Goal: Task Accomplishment & Management: Manage account settings

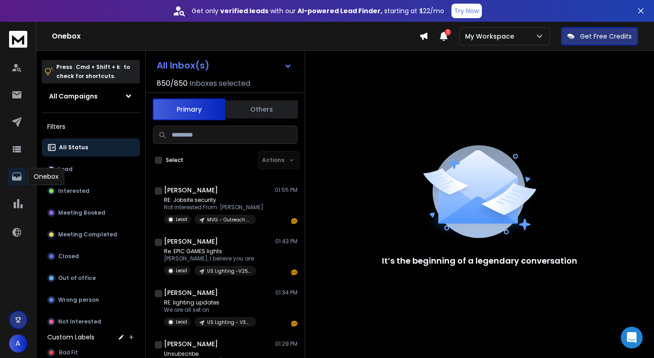
click at [15, 174] on icon at bounding box center [16, 176] width 11 height 11
click at [15, 115] on link at bounding box center [17, 122] width 18 height 18
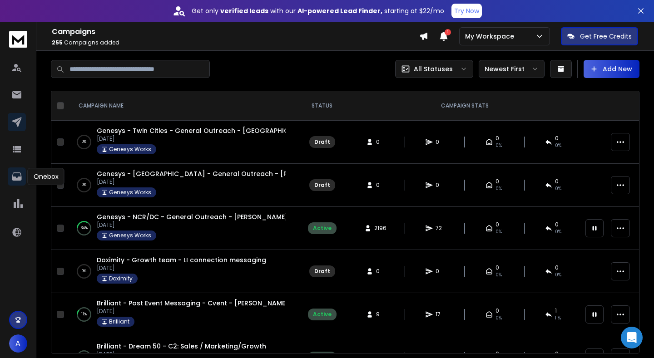
click at [19, 174] on icon at bounding box center [16, 176] width 11 height 11
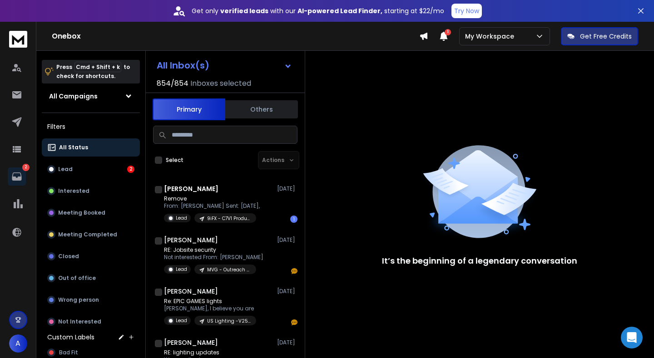
scroll to position [506, 0]
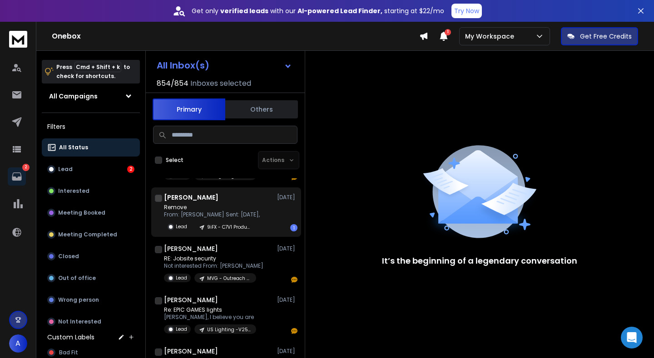
click at [234, 211] on p "From: [PERSON_NAME] Sent: [DATE]," at bounding box center [212, 214] width 96 height 7
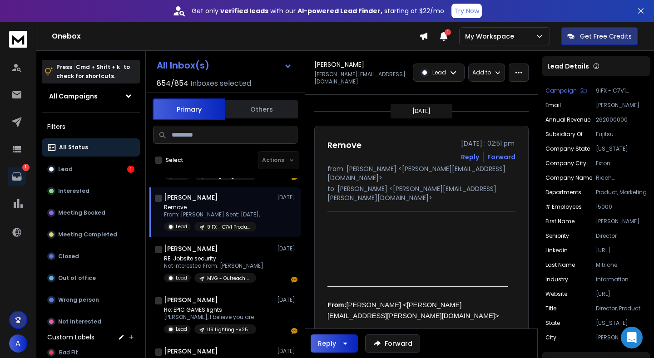
click at [451, 69] on icon at bounding box center [453, 72] width 7 height 7
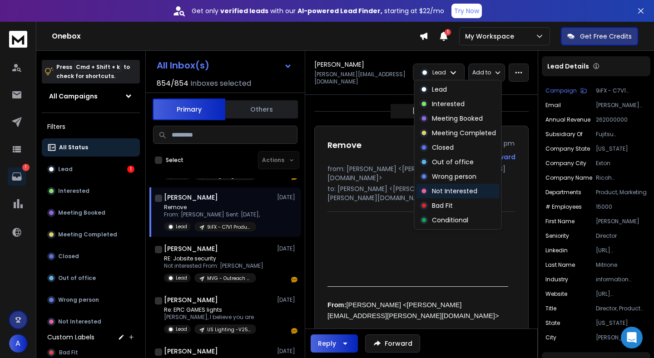
click at [438, 187] on p "Not Interested" at bounding box center [454, 191] width 45 height 9
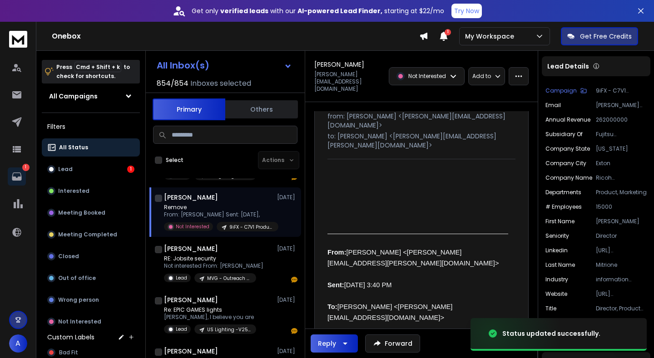
scroll to position [0, 0]
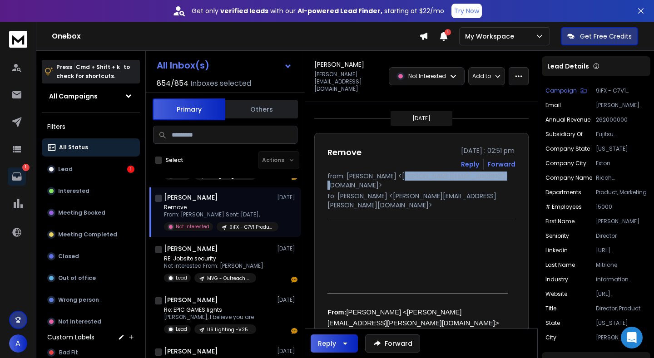
drag, startPoint x: 397, startPoint y: 169, endPoint x: 498, endPoint y: 170, distance: 100.8
click at [498, 172] on p "from: [PERSON_NAME] <[PERSON_NAME][EMAIL_ADDRESS][DOMAIN_NAME]>" at bounding box center [421, 181] width 188 height 18
copy p "[PERSON_NAME][EMAIL_ADDRESS][DOMAIN_NAME]"
click at [18, 342] on span "A" at bounding box center [18, 344] width 18 height 18
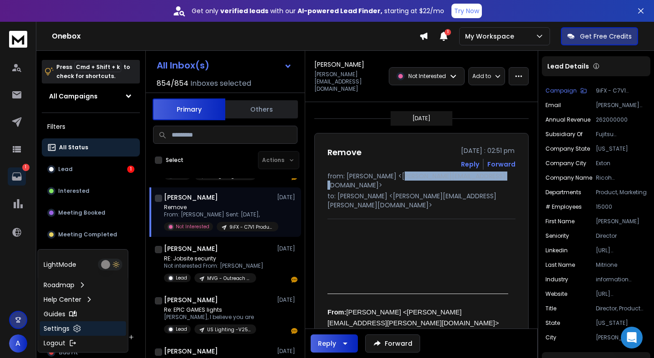
click at [63, 327] on p "Settings" at bounding box center [57, 328] width 26 height 9
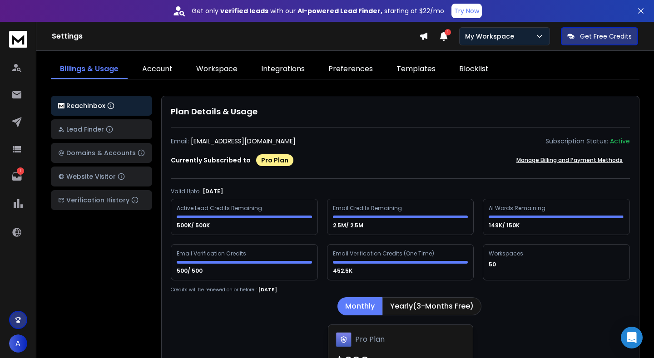
click at [504, 34] on p "My Workspace" at bounding box center [491, 36] width 53 height 9
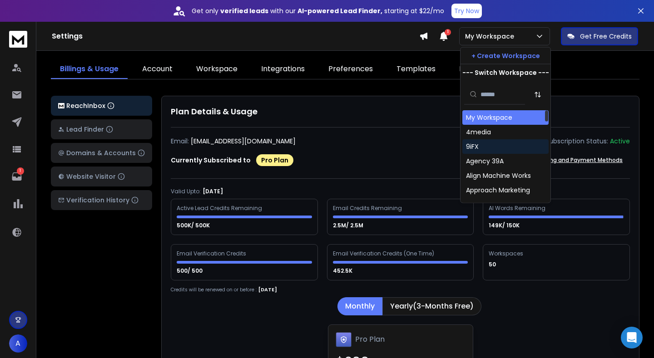
click at [475, 144] on div "9iFX" at bounding box center [472, 146] width 13 height 9
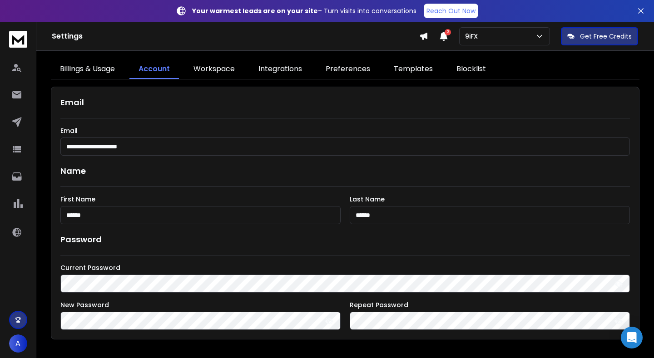
click at [461, 70] on link "Blocklist" at bounding box center [471, 69] width 48 height 19
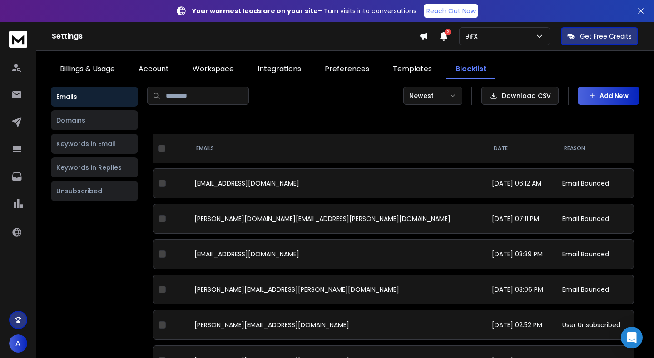
click at [220, 96] on input at bounding box center [198, 96] width 102 height 18
paste input "**********"
type input "**********"
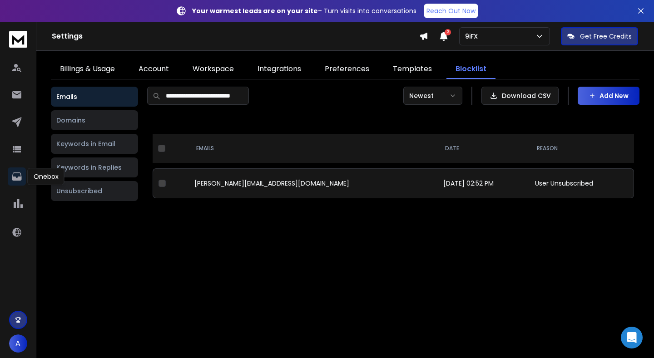
click at [15, 178] on icon at bounding box center [17, 177] width 10 height 8
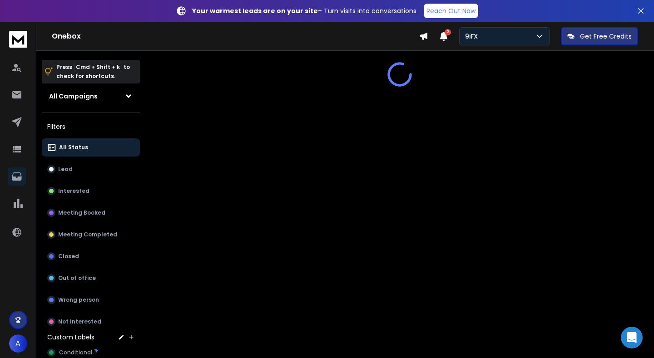
click at [484, 30] on button "9iFX" at bounding box center [504, 36] width 91 height 18
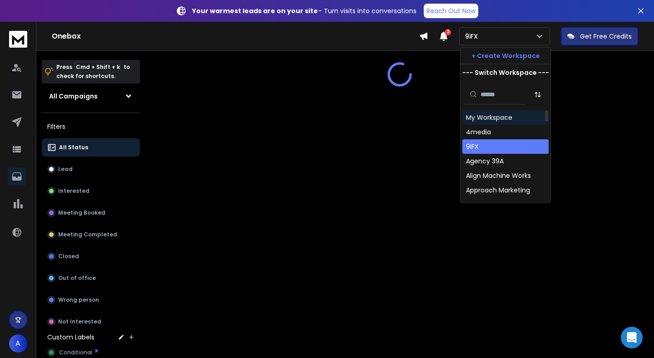
click at [495, 124] on div "My Workspace" at bounding box center [505, 117] width 86 height 15
